Goal: Navigation & Orientation: Find specific page/section

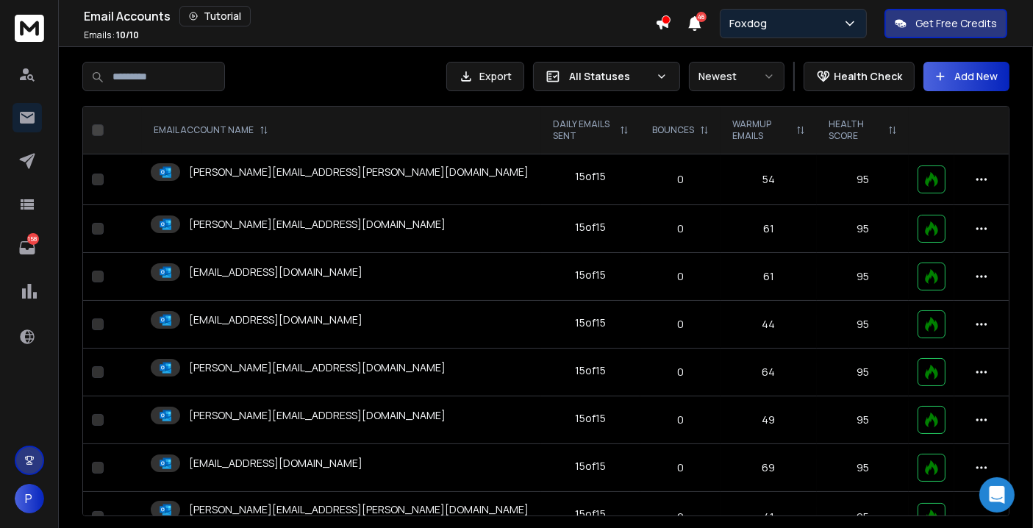
click at [813, 25] on div "Foxdog" at bounding box center [793, 23] width 128 height 15
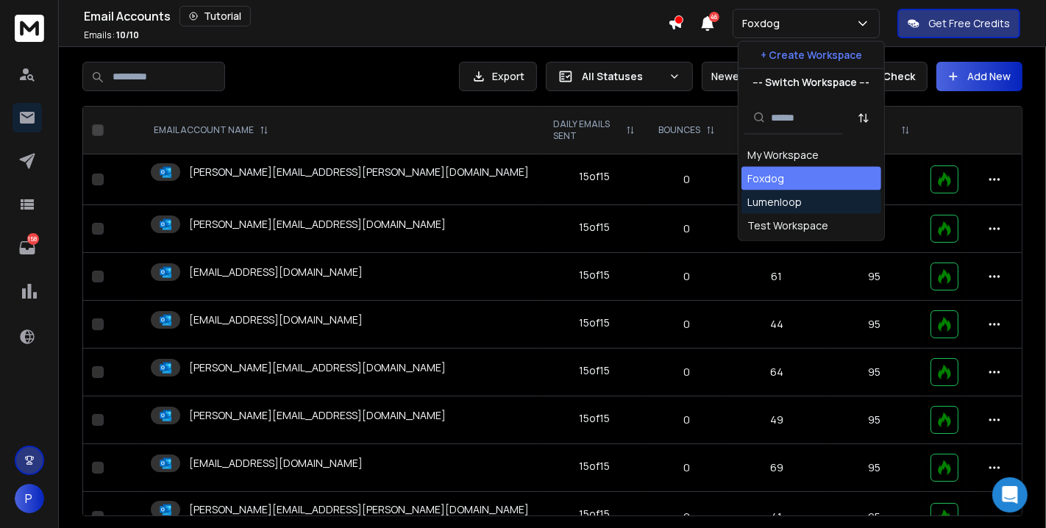
click at [790, 202] on div "Lumenloop" at bounding box center [774, 202] width 54 height 15
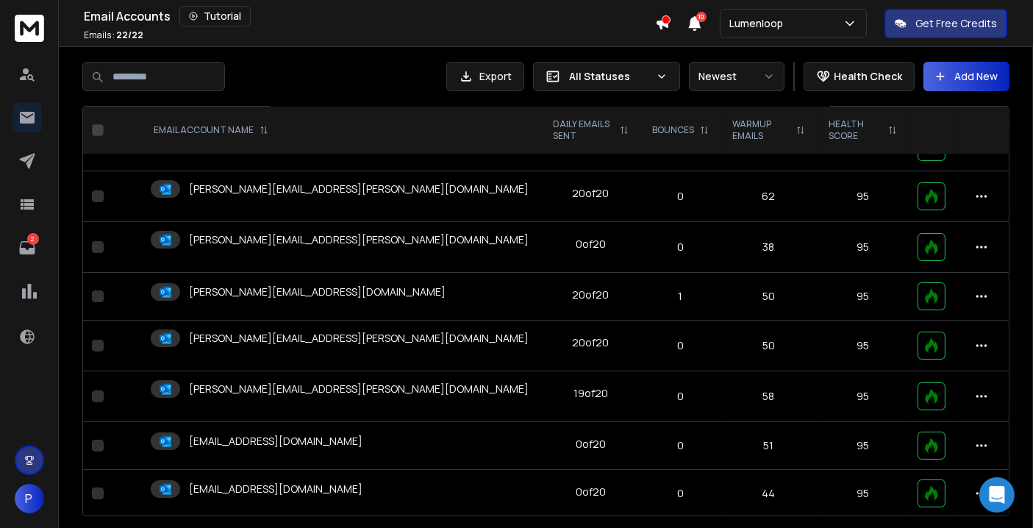
scroll to position [245, 0]
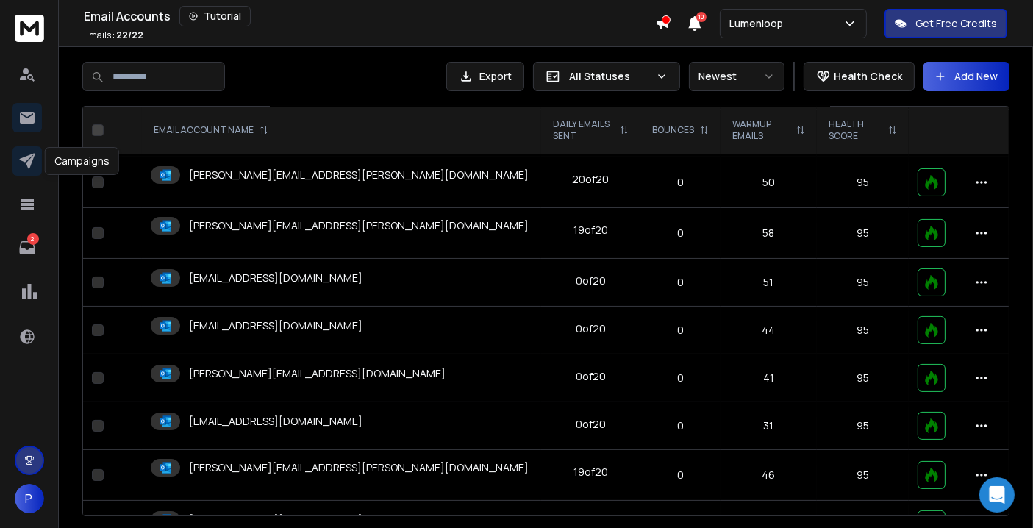
click at [24, 154] on icon at bounding box center [27, 161] width 18 height 18
